Goal: Information Seeking & Learning: Check status

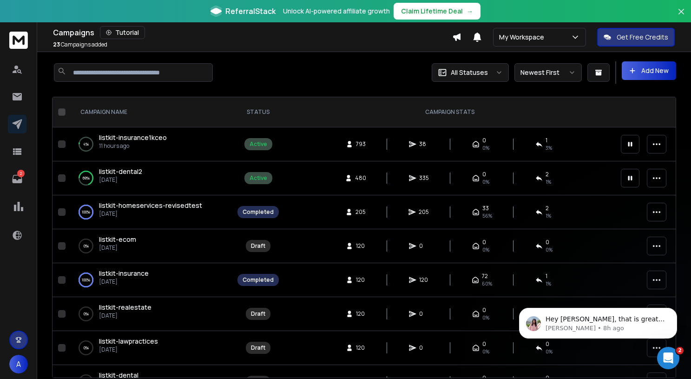
click at [151, 137] on span "listkit-insurance1kceo" at bounding box center [133, 137] width 68 height 9
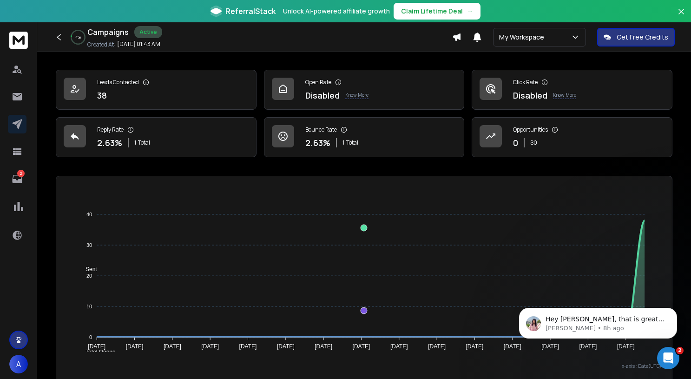
scroll to position [224, 0]
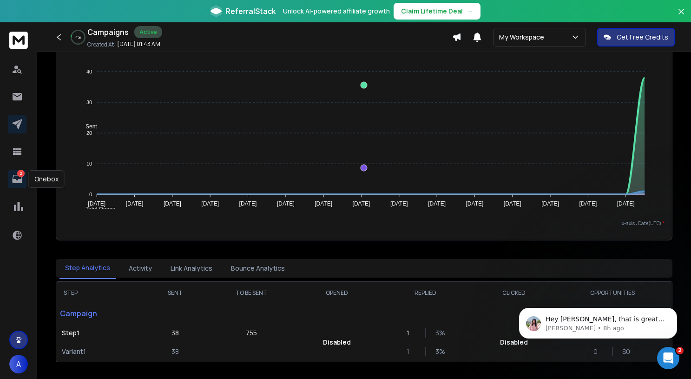
click at [20, 183] on icon at bounding box center [17, 178] width 11 height 11
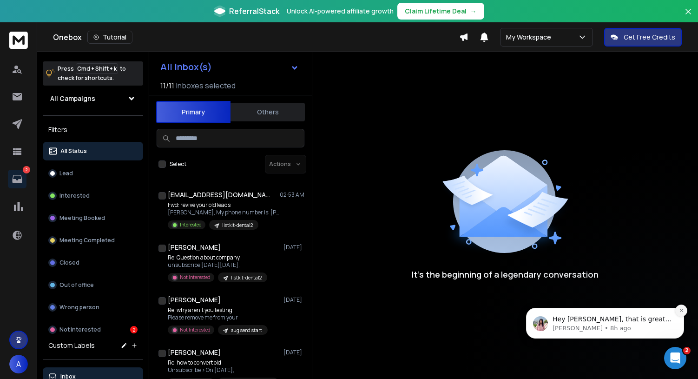
click at [682, 308] on icon "Dismiss notification" at bounding box center [681, 310] width 5 height 5
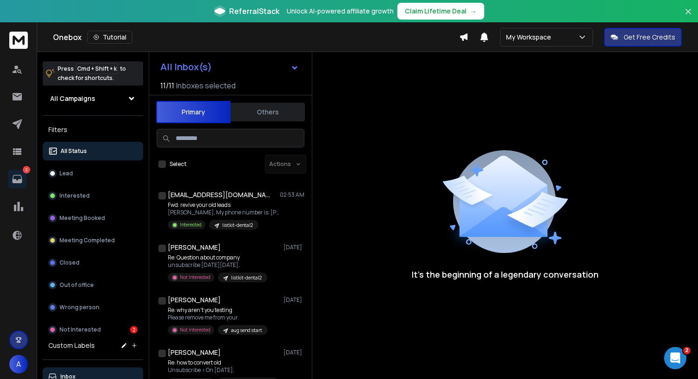
click at [260, 110] on button "Others" at bounding box center [268, 112] width 74 height 20
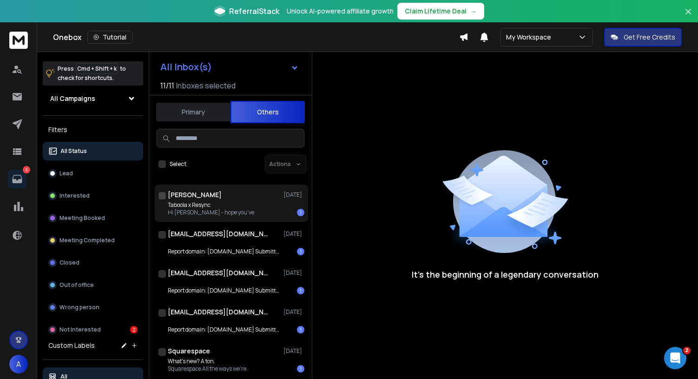
click at [243, 209] on div "Taboola x Resync Hi [PERSON_NAME] - hope you’ve 1" at bounding box center [236, 208] width 137 height 15
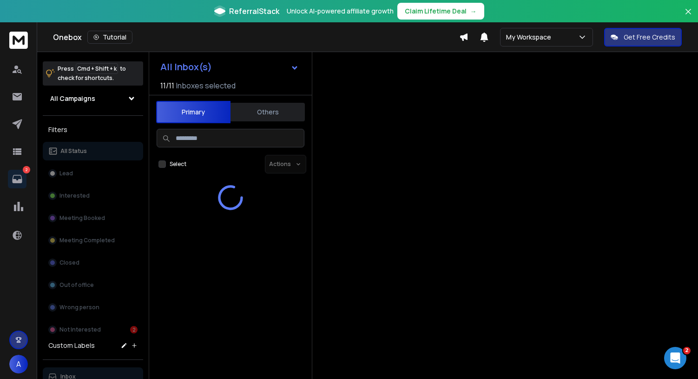
click at [176, 110] on button "Primary" at bounding box center [193, 112] width 74 height 22
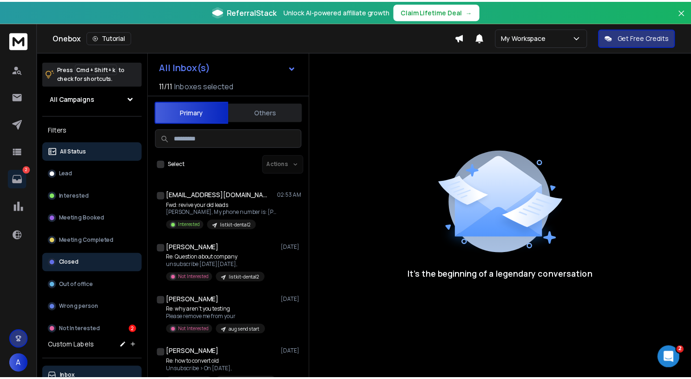
scroll to position [178, 0]
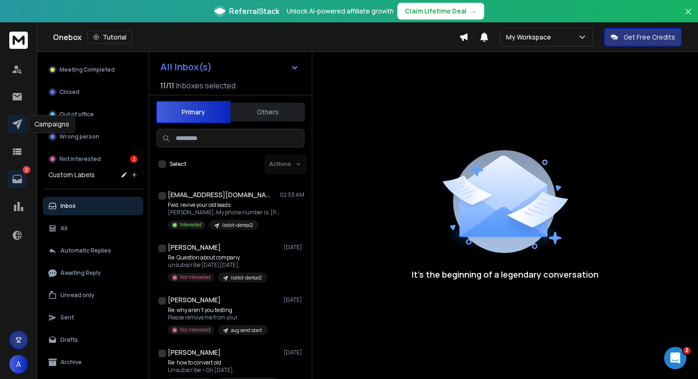
click at [18, 123] on icon at bounding box center [17, 125] width 10 height 10
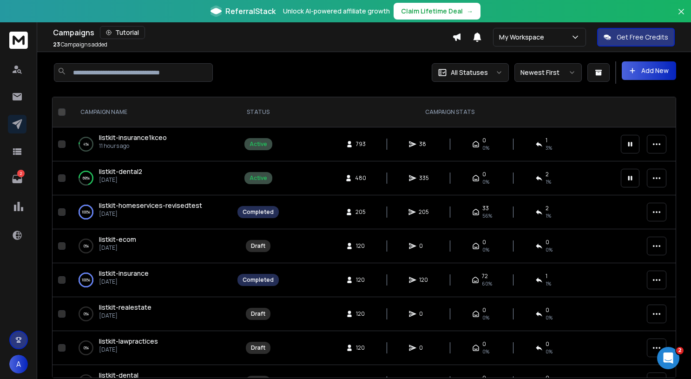
click at [365, 73] on div "Campaigns 23 Campaigns Added All Statuses Newest First Add New" at bounding box center [521, 72] width 312 height 22
